Goal: Navigation & Orientation: Find specific page/section

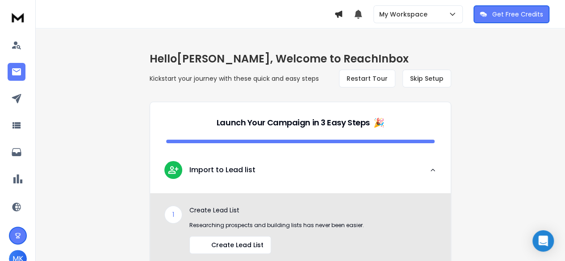
click at [12, 70] on icon at bounding box center [16, 72] width 11 height 11
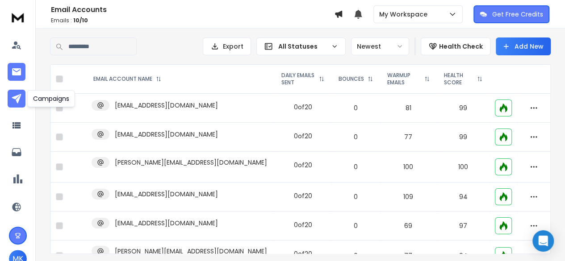
click at [17, 100] on icon at bounding box center [16, 98] width 9 height 9
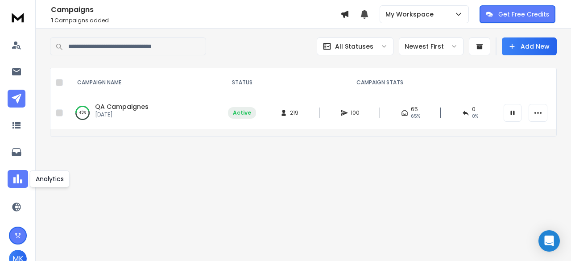
click at [22, 177] on icon at bounding box center [17, 178] width 13 height 13
